Goal: Navigation & Orientation: Find specific page/section

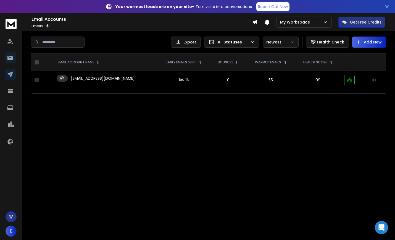
click at [11, 72] on icon at bounding box center [10, 74] width 7 height 7
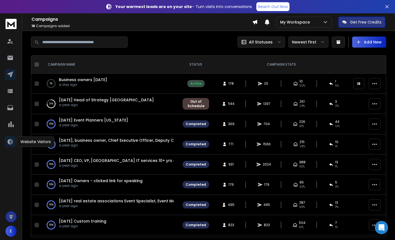
click at [11, 142] on icon at bounding box center [10, 141] width 7 height 7
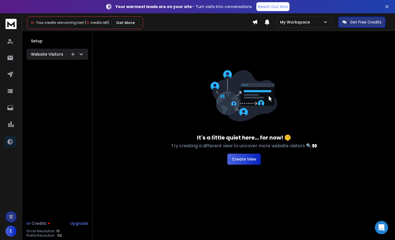
click at [81, 54] on icon at bounding box center [81, 54] width 3 height 2
click at [57, 78] on div "[PERSON_NAME]-website visitors" at bounding box center [54, 78] width 42 height 6
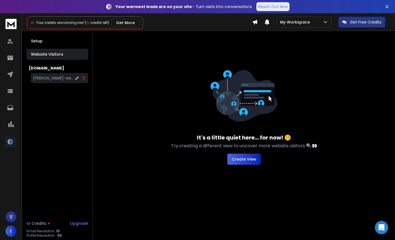
click at [268, 9] on p "Reach Out Now" at bounding box center [273, 7] width 30 height 6
click at [272, 6] on p "Reach Out Now" at bounding box center [273, 7] width 30 height 6
